Goal: Task Accomplishment & Management: Manage account settings

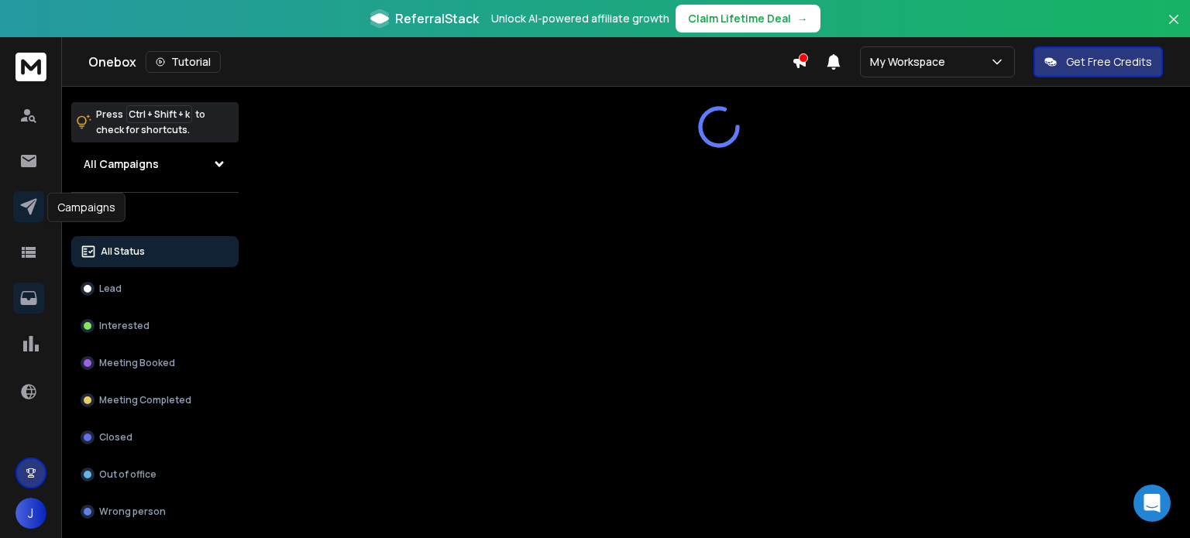
click at [31, 210] on icon at bounding box center [28, 207] width 16 height 16
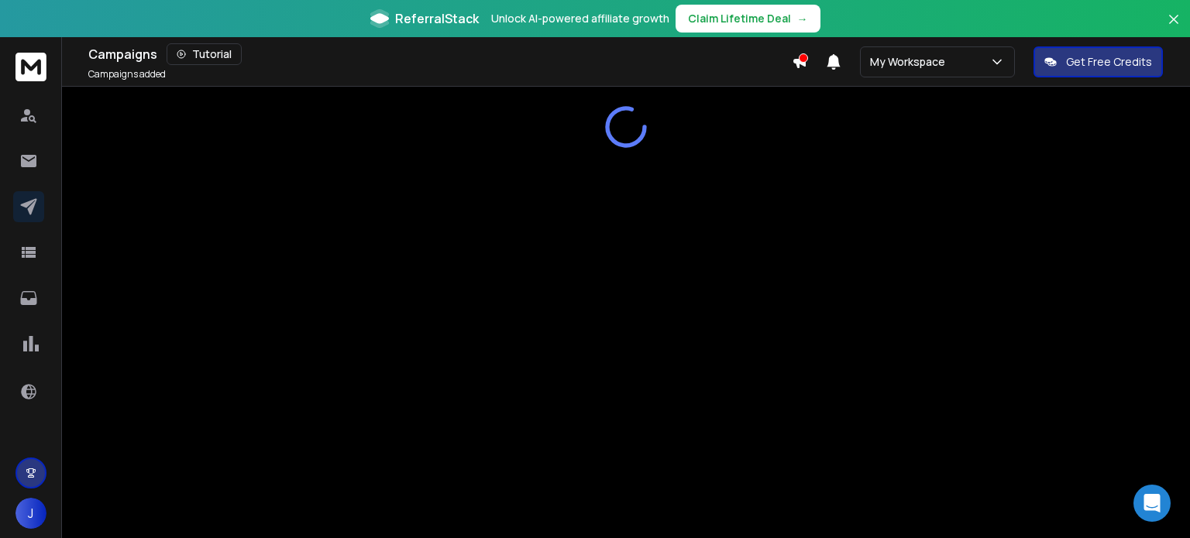
click at [31, 68] on icon at bounding box center [30, 67] width 31 height 29
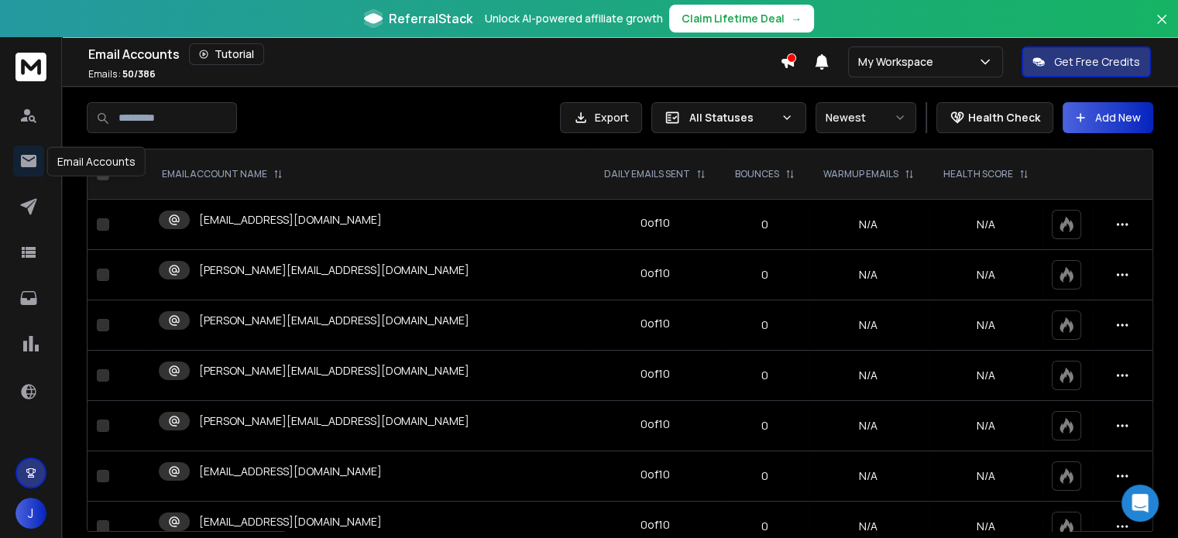
click at [26, 156] on icon at bounding box center [28, 161] width 15 height 12
click at [27, 204] on icon at bounding box center [28, 207] width 16 height 16
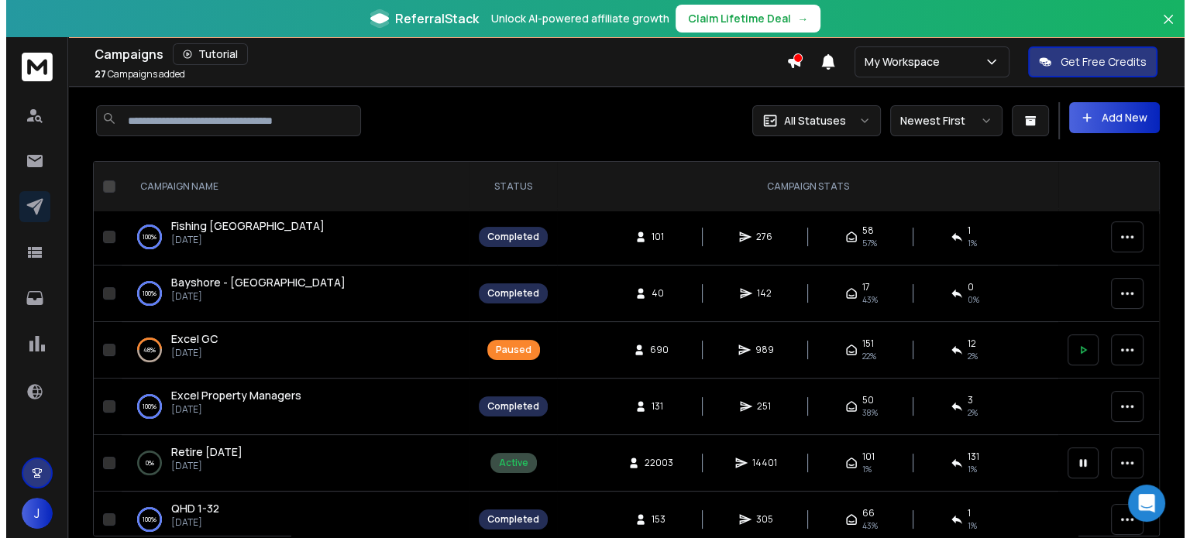
scroll to position [340, 0]
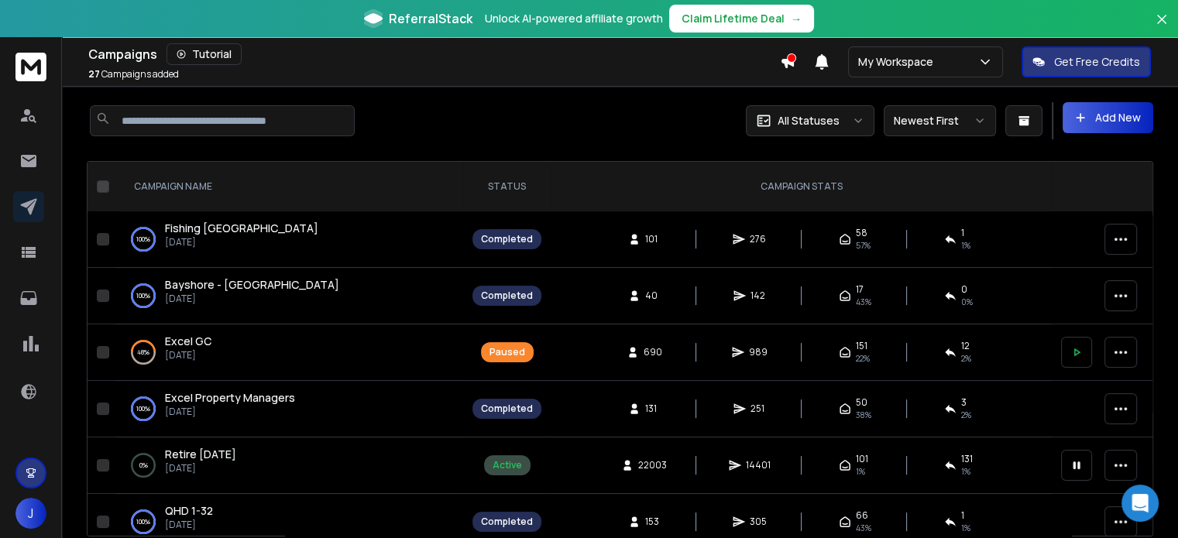
click at [210, 345] on h1 "Excel GC" at bounding box center [188, 341] width 46 height 15
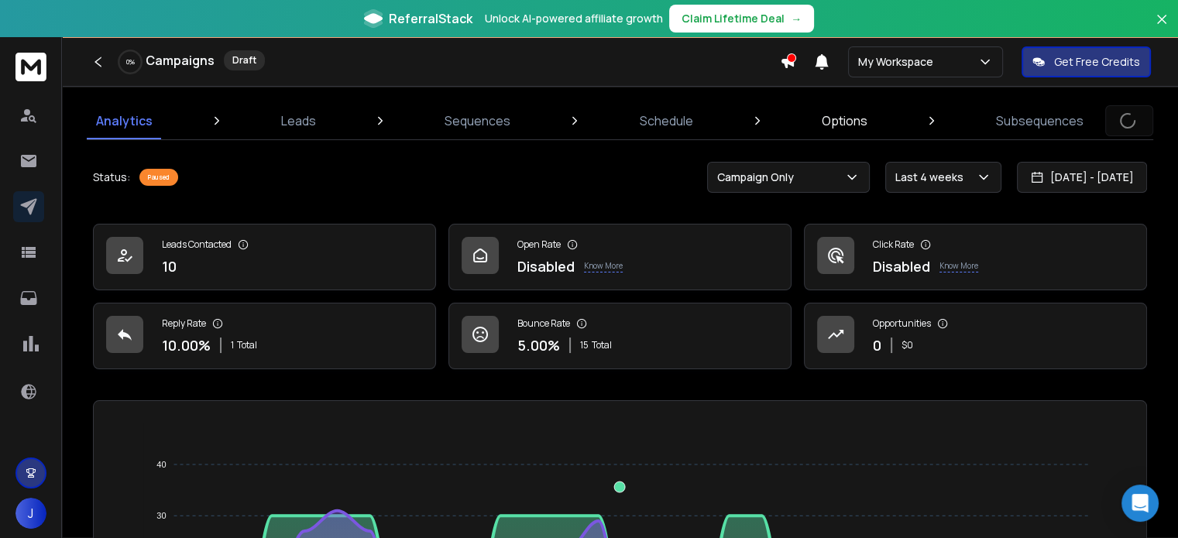
click at [857, 120] on p "Options" at bounding box center [845, 121] width 46 height 19
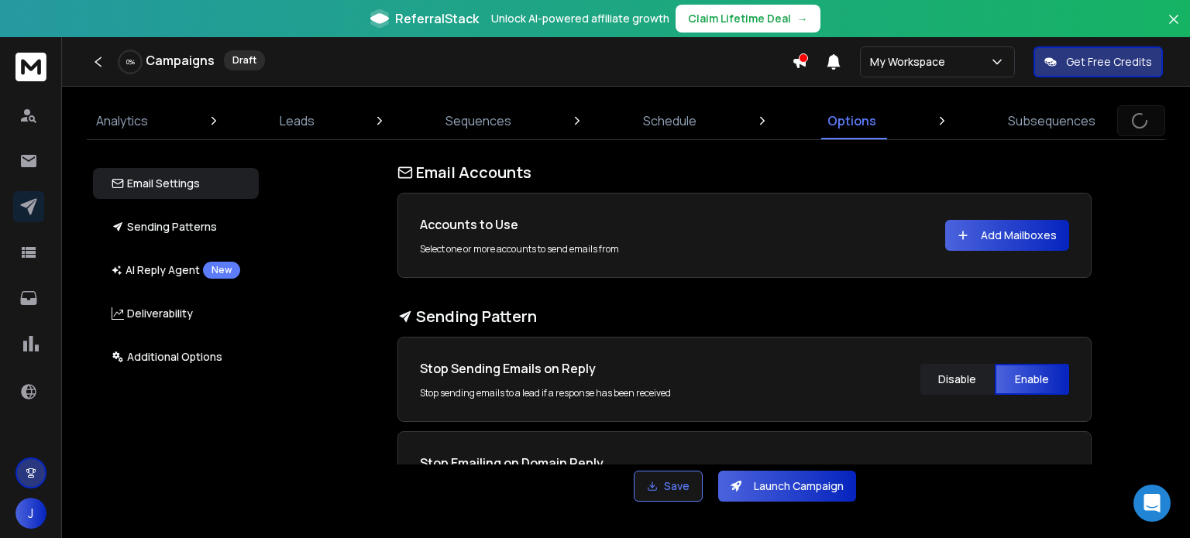
click at [970, 232] on button "Add Mailboxes" at bounding box center [1007, 235] width 124 height 31
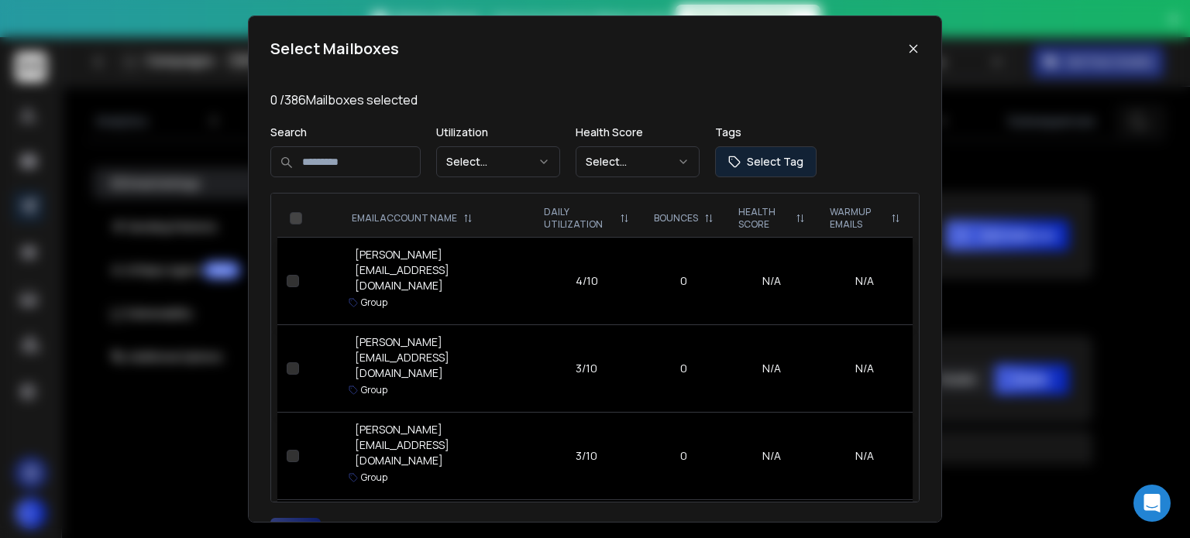
click at [758, 159] on button "Select Tag" at bounding box center [765, 161] width 101 height 31
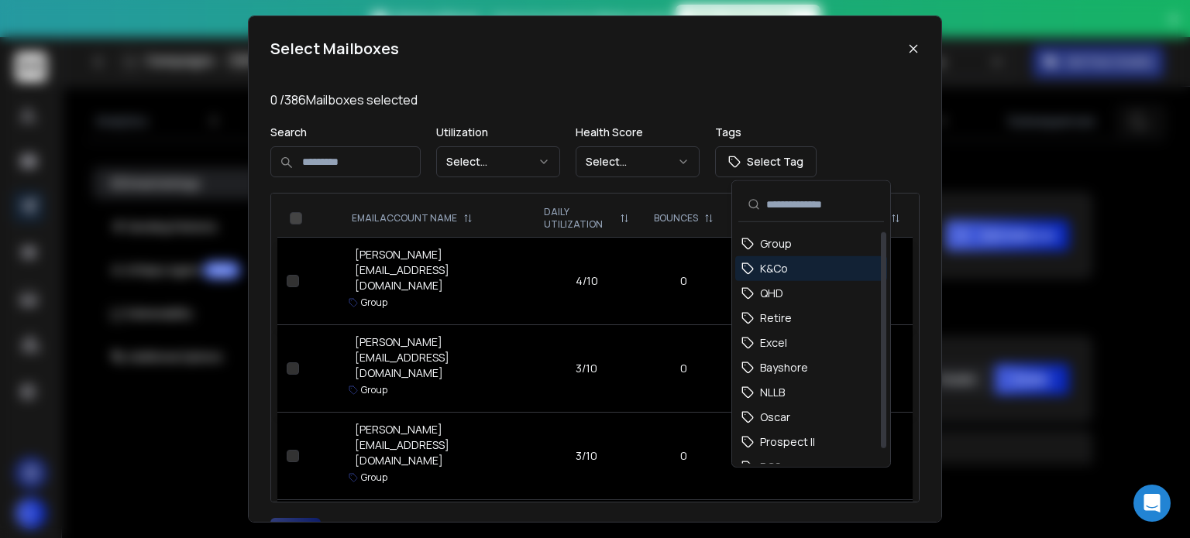
scroll to position [15, 0]
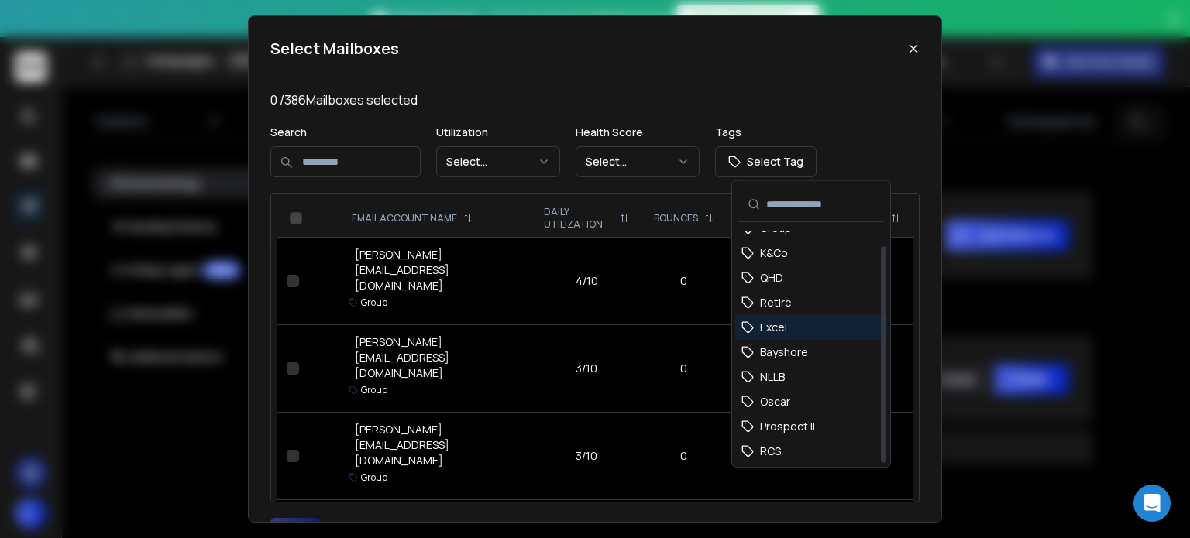
click at [772, 328] on span "Excel" at bounding box center [773, 327] width 27 height 15
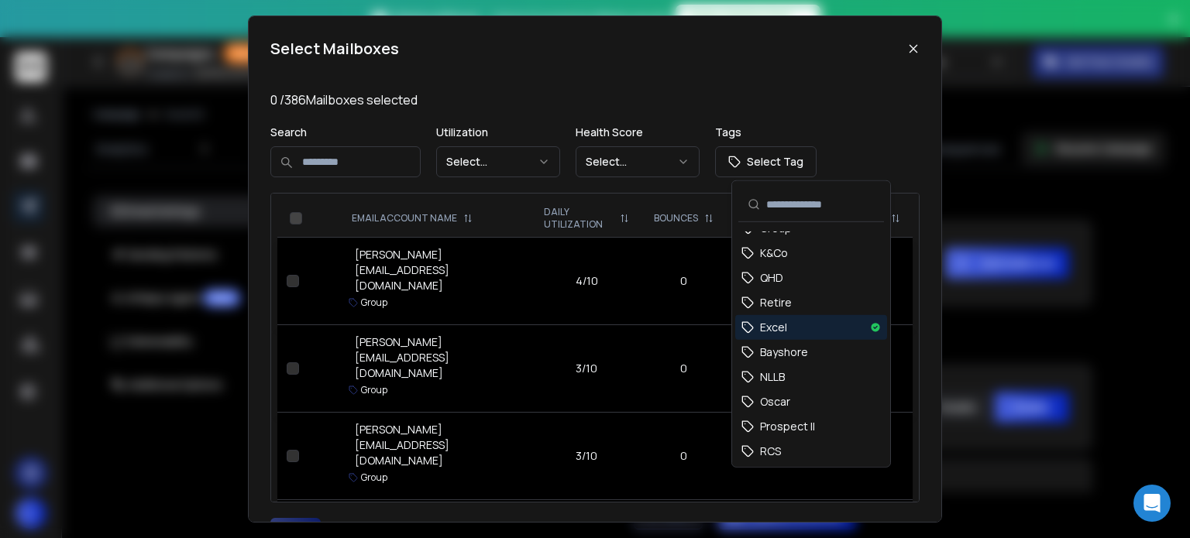
click at [583, 76] on div "Select Mailboxes" at bounding box center [594, 64] width 649 height 53
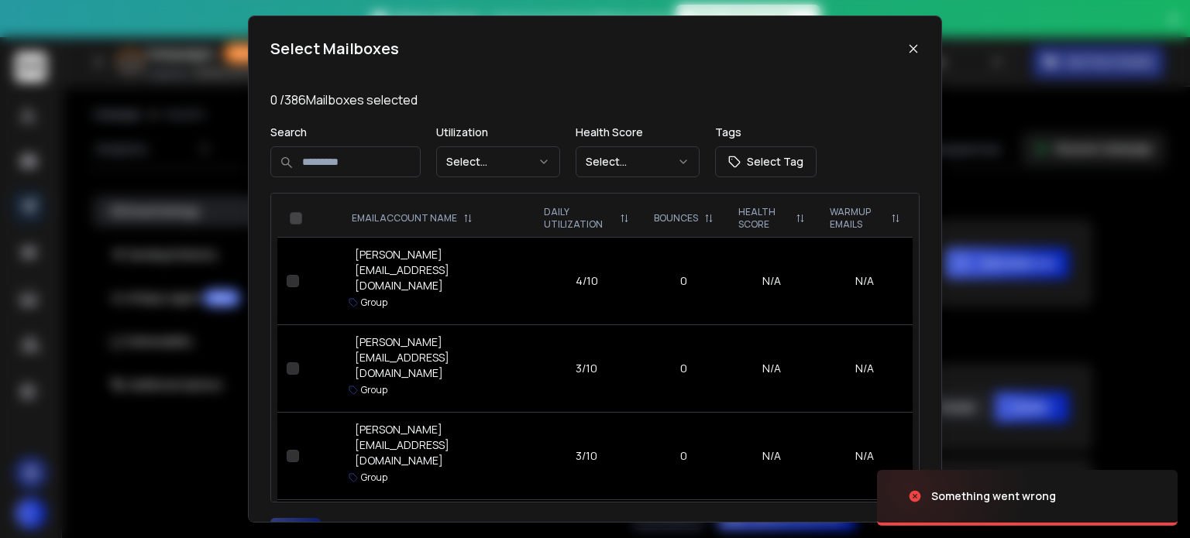
click at [335, 163] on input at bounding box center [345, 161] width 150 height 31
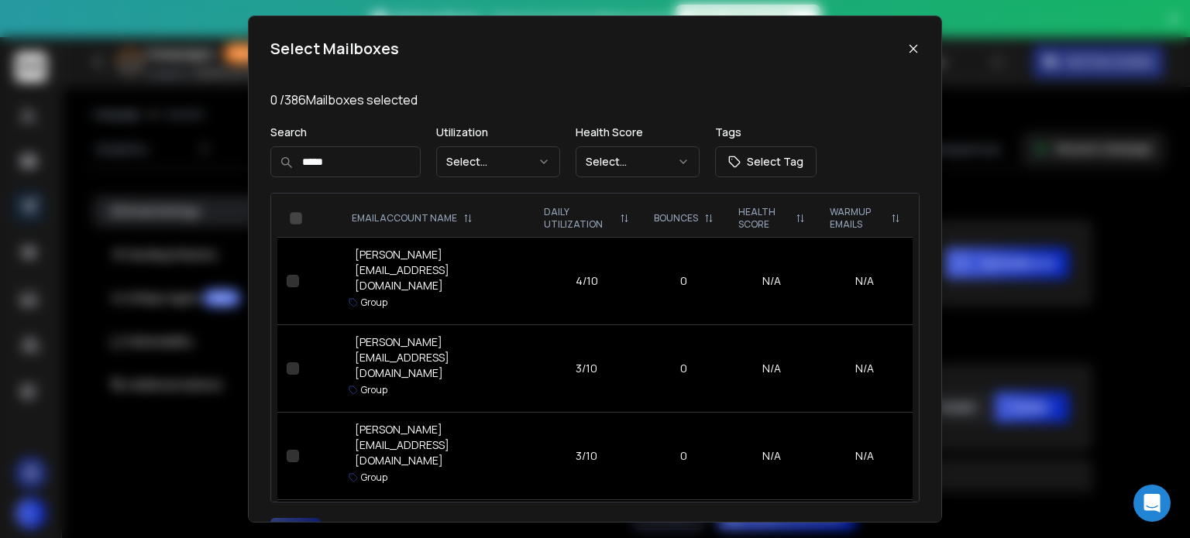
type input "*****"
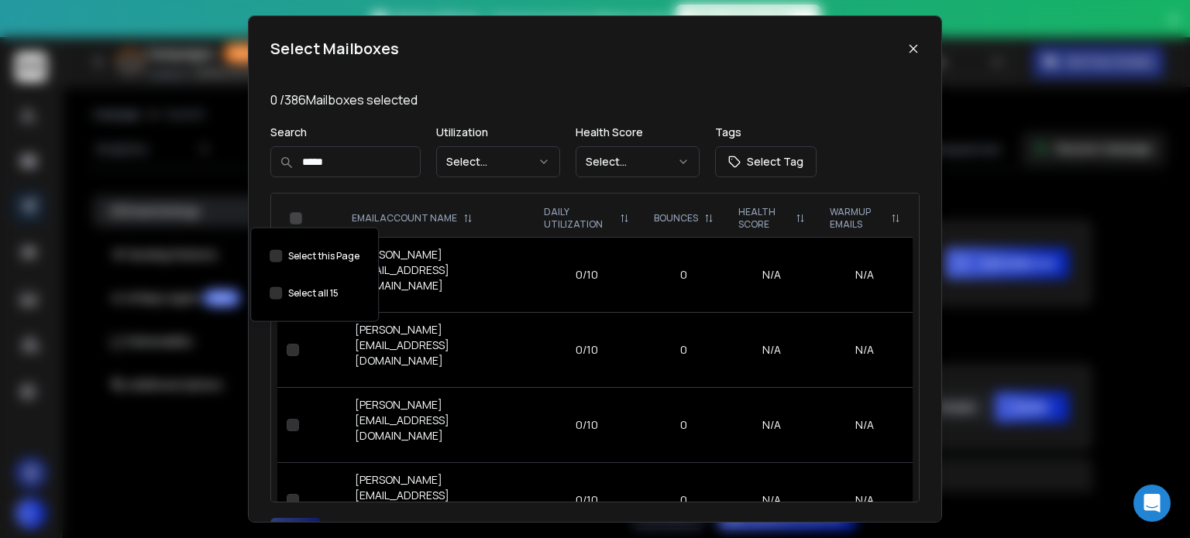
click at [277, 293] on button "Select this Page" at bounding box center [276, 293] width 12 height 12
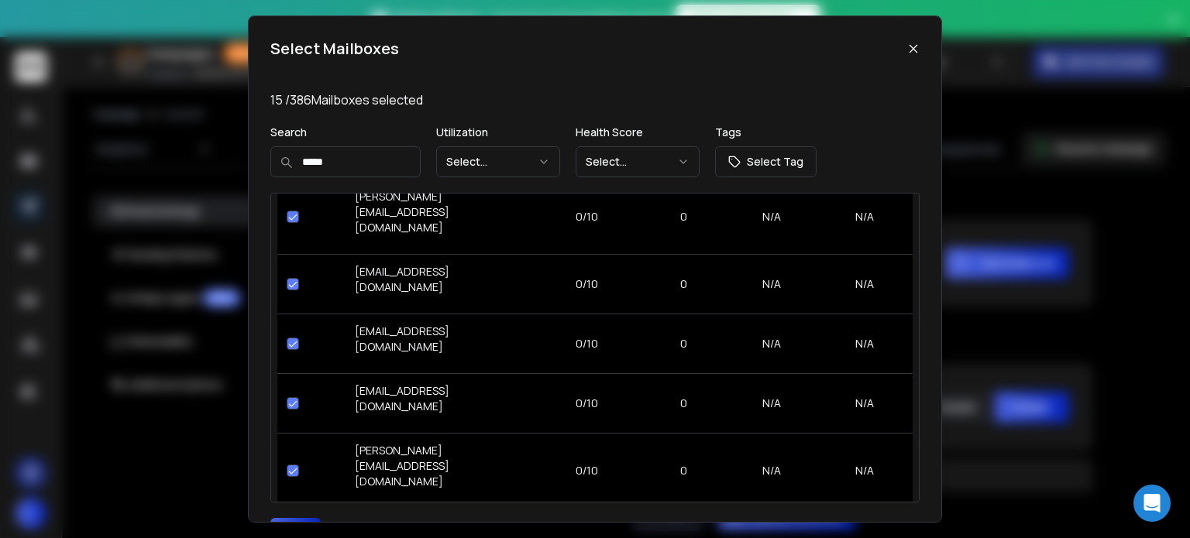
scroll to position [48, 0]
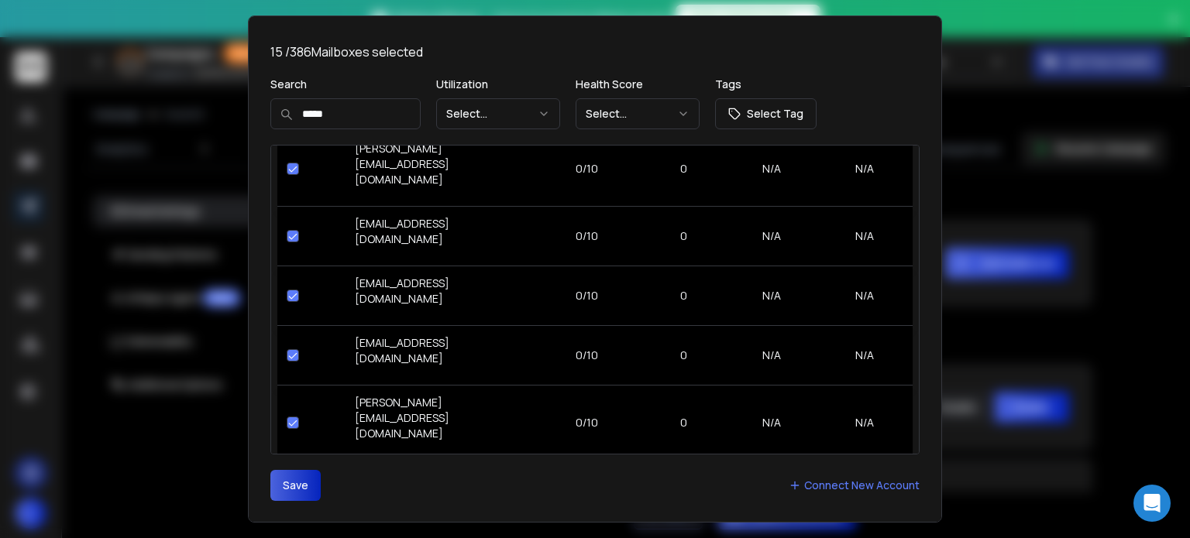
click at [310, 484] on button "Save" at bounding box center [295, 485] width 50 height 31
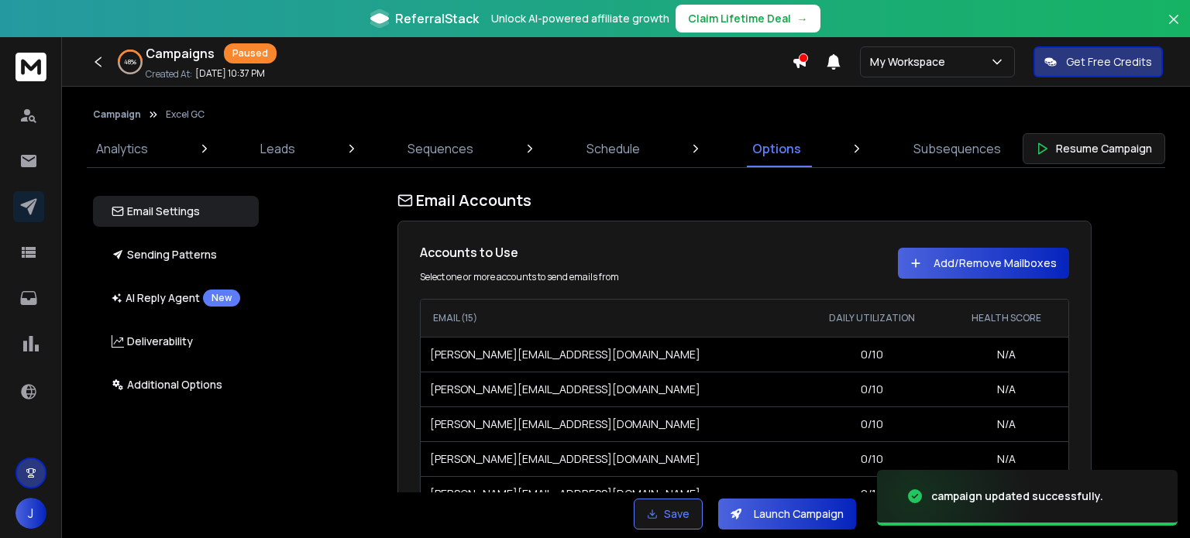
click at [761, 521] on button "Launch Campaign" at bounding box center [787, 514] width 138 height 31
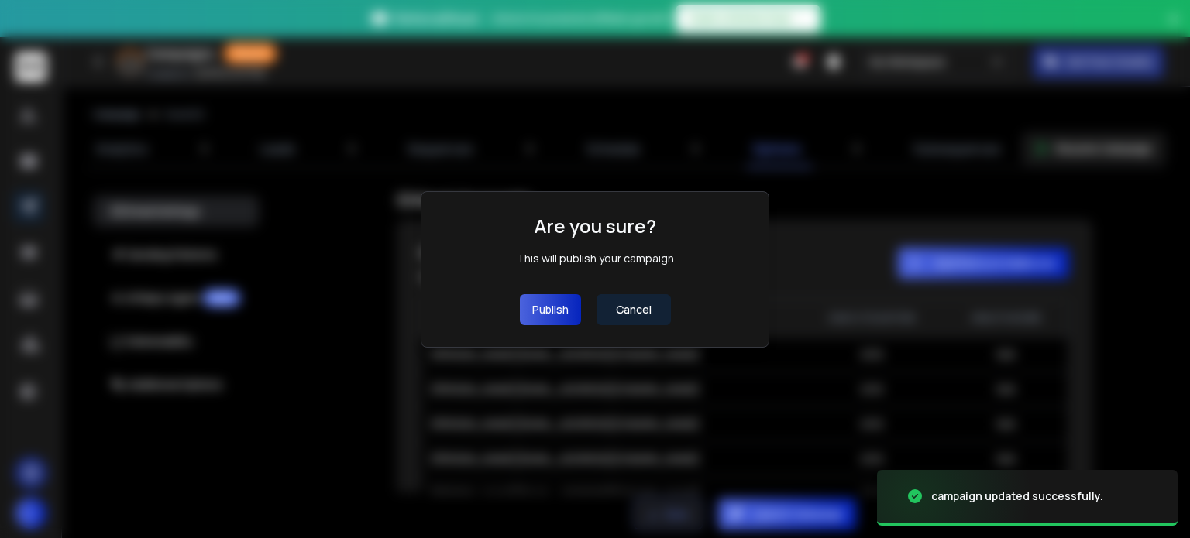
click at [547, 308] on button "Publish" at bounding box center [550, 309] width 61 height 31
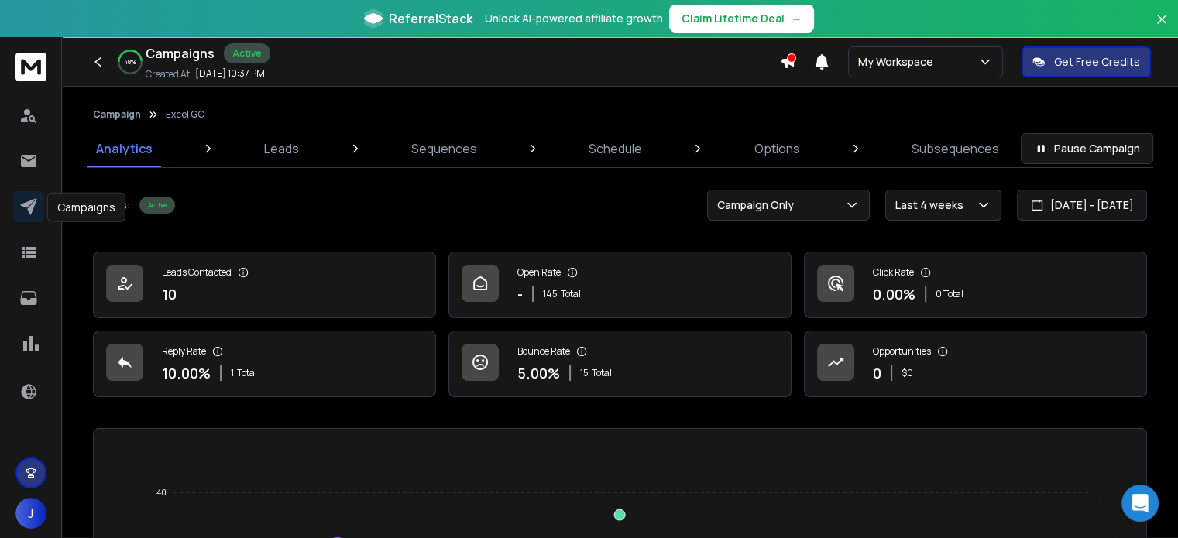
click at [26, 201] on icon at bounding box center [28, 207] width 19 height 19
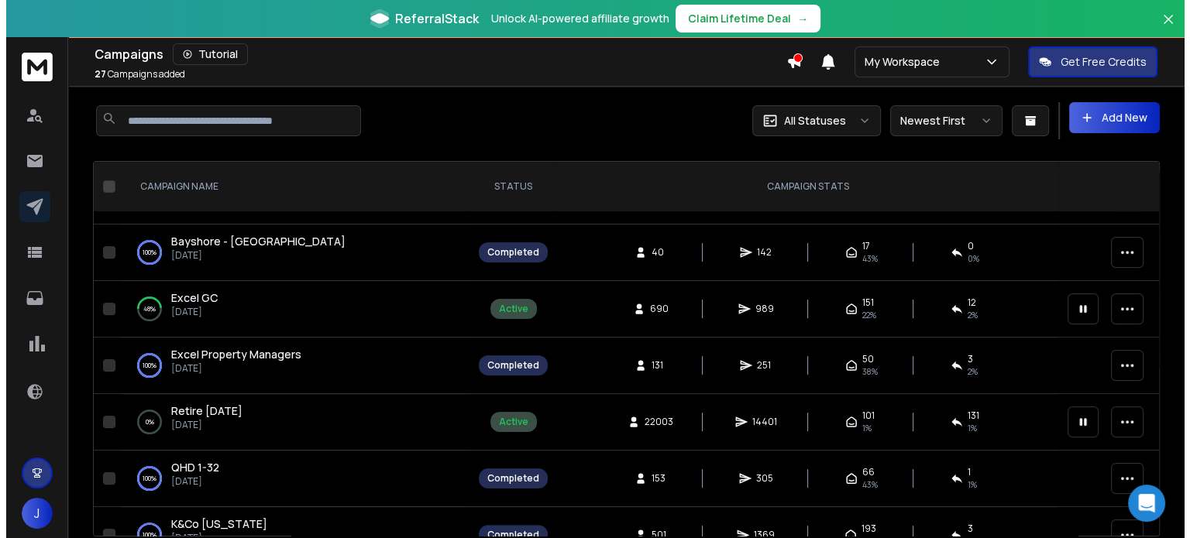
scroll to position [397, 0]
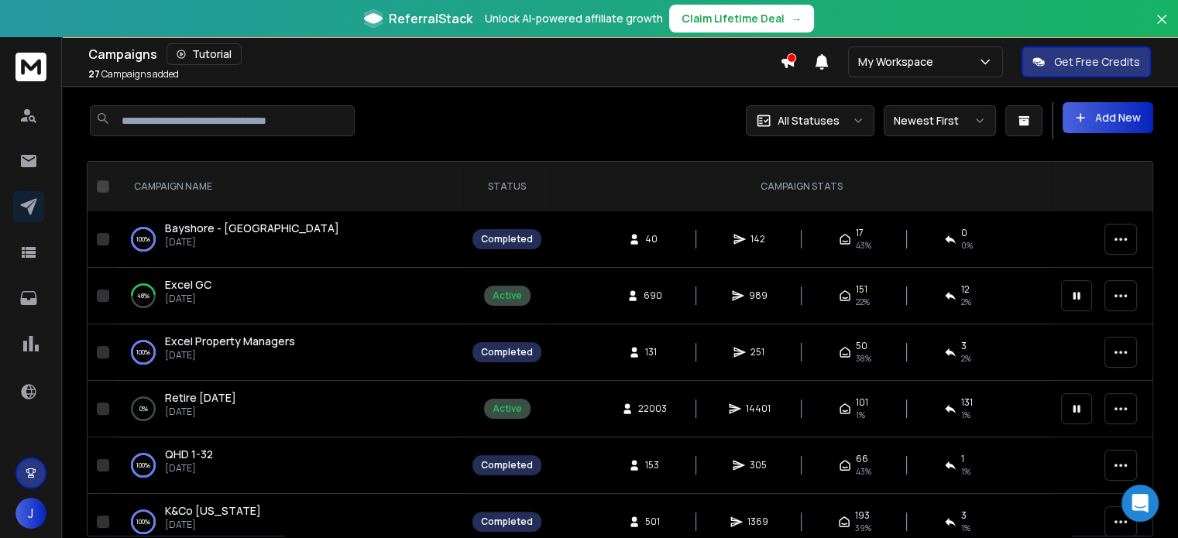
click at [219, 399] on span "Retire [DATE]" at bounding box center [200, 397] width 71 height 15
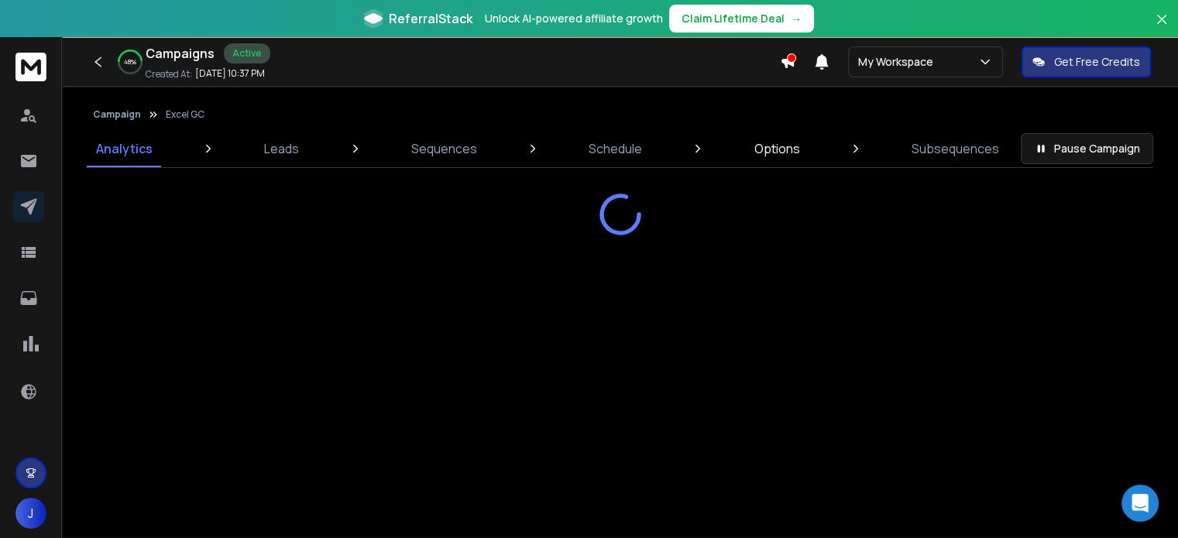
click at [789, 152] on p "Options" at bounding box center [778, 148] width 46 height 19
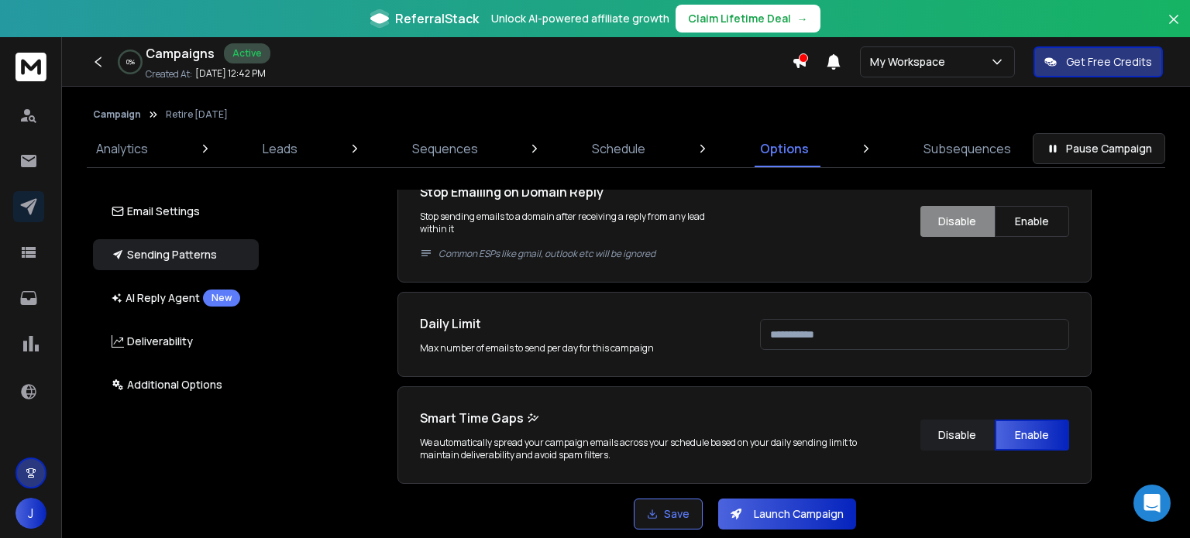
scroll to position [728, 0]
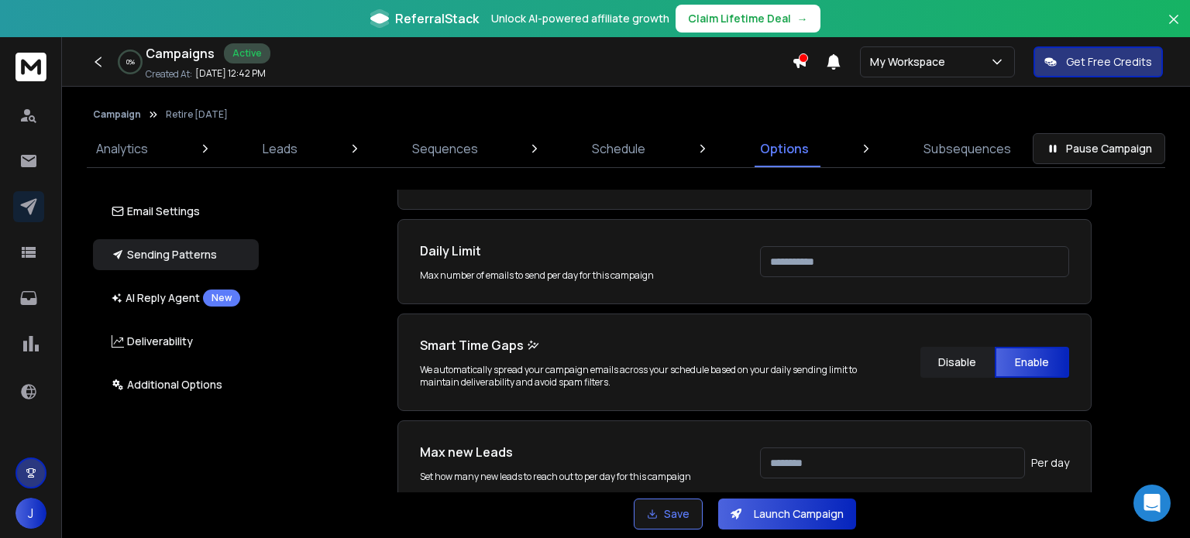
click at [357, 333] on div "Email Accounts Accounts to Use Select one or more accounts to send emails from …" at bounding box center [754, 341] width 940 height 303
drag, startPoint x: 803, startPoint y: 260, endPoint x: 681, endPoint y: 260, distance: 121.6
click at [681, 260] on div "Daily Limit Max number of emails to send per day for this campaign ***" at bounding box center [744, 262] width 649 height 40
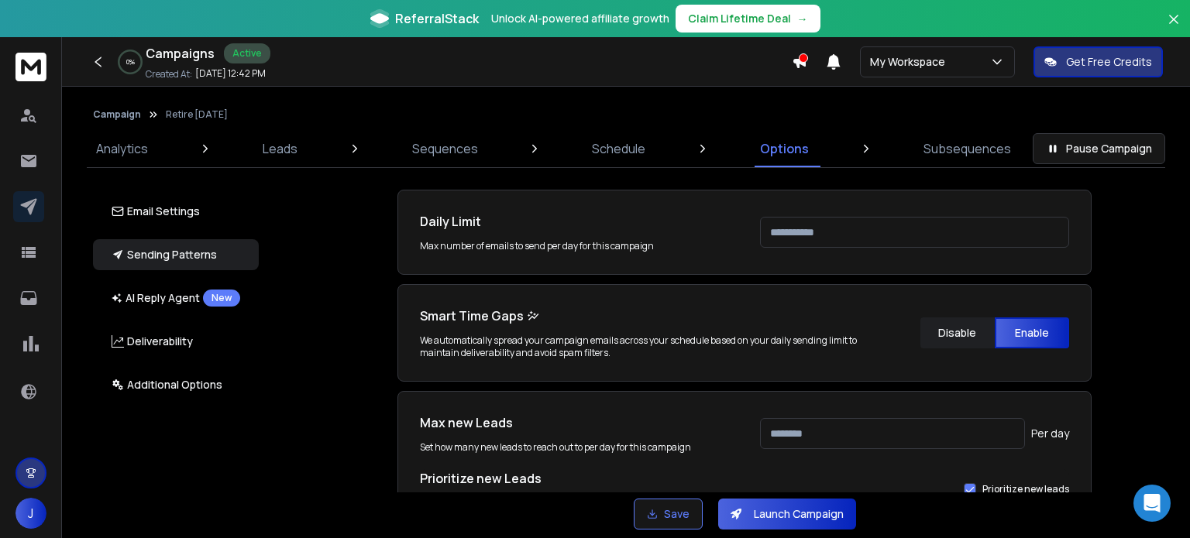
scroll to position [762, 0]
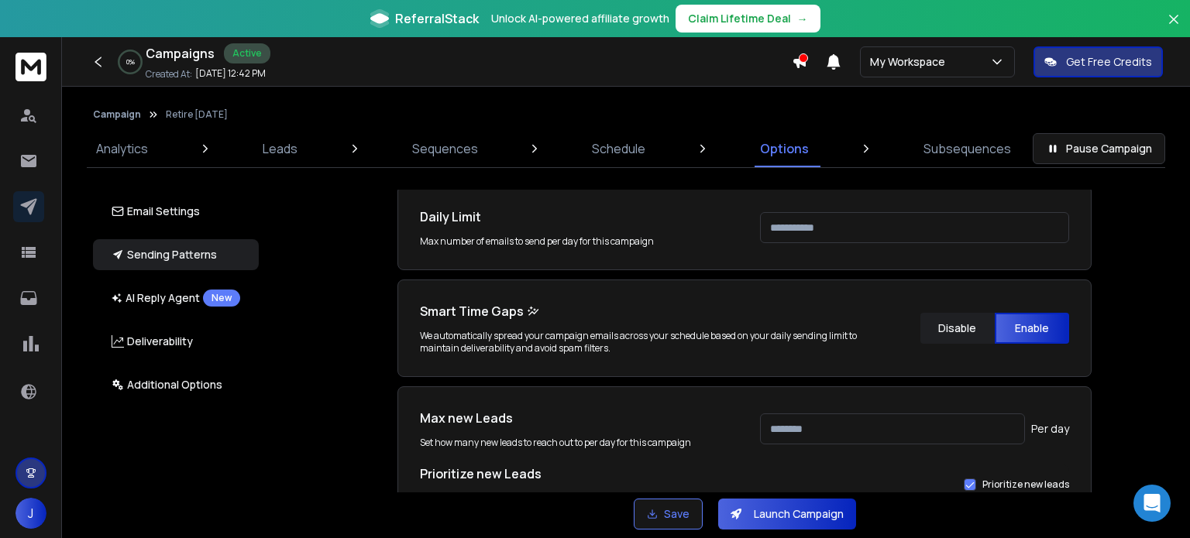
type input "***"
drag, startPoint x: 803, startPoint y: 428, endPoint x: 700, endPoint y: 421, distance: 103.2
click at [700, 421] on div "Max new Leads Set how many new leads to reach out to per day for this campaign …" at bounding box center [744, 429] width 649 height 40
type input "***"
click at [675, 510] on button "Save" at bounding box center [668, 514] width 69 height 31
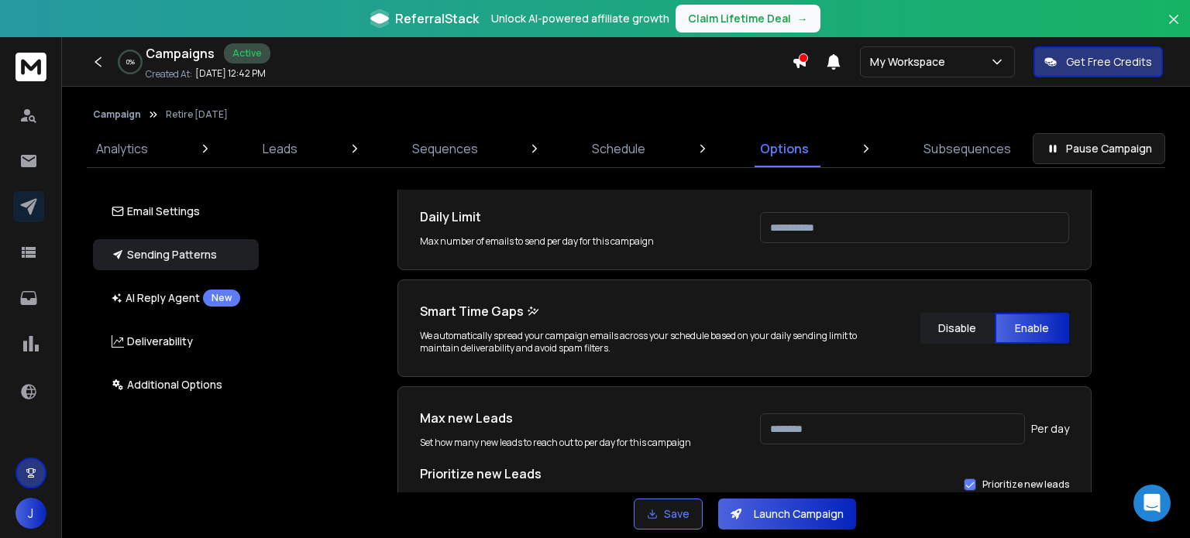
click at [772, 13] on button "Claim Lifetime Deal →" at bounding box center [747, 19] width 145 height 28
